Goal: Navigation & Orientation: Find specific page/section

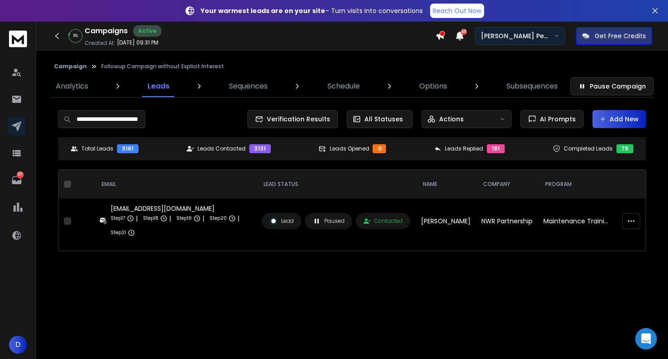
click at [505, 37] on p "[PERSON_NAME] Personal WorkSpace" at bounding box center [517, 35] width 73 height 9
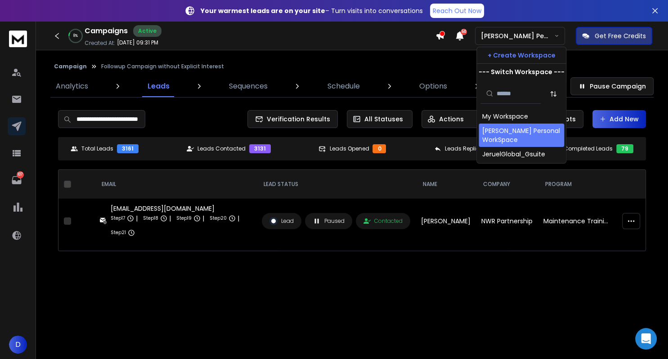
click at [523, 134] on div "[PERSON_NAME] Personal WorkSpace" at bounding box center [521, 135] width 78 height 18
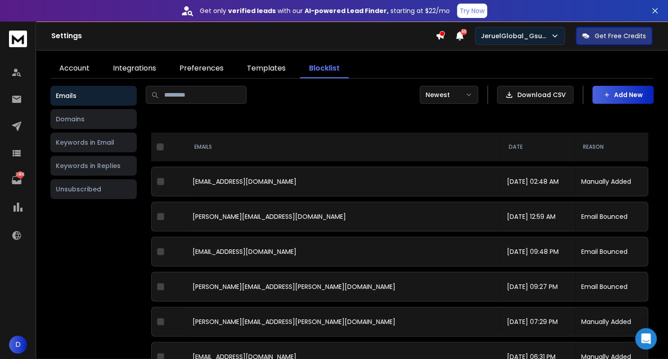
click at [535, 38] on p "JeruelGlobal_Gsuite" at bounding box center [516, 35] width 70 height 9
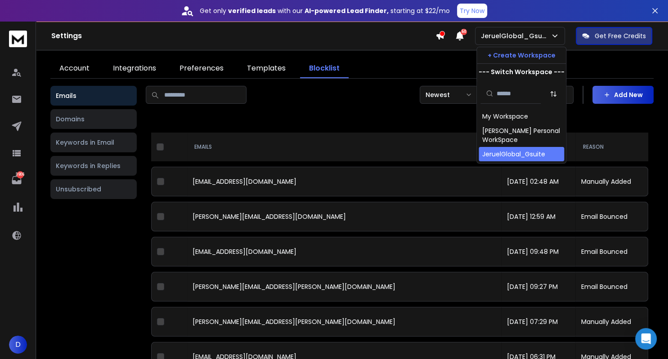
click at [515, 150] on div "JeruelGlobal_Gsuite" at bounding box center [513, 154] width 63 height 9
